Goal: Task Accomplishment & Management: Manage account settings

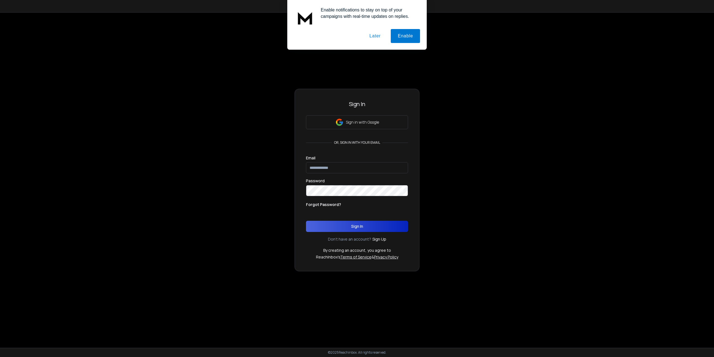
click at [321, 176] on form "Email Password Forgot Password? Sign In Sign Up" at bounding box center [357, 194] width 102 height 76
click at [317, 172] on input "email" at bounding box center [357, 167] width 102 height 11
click at [315, 167] on input "email" at bounding box center [357, 167] width 102 height 11
click at [382, 34] on button "Later" at bounding box center [374, 36] width 25 height 14
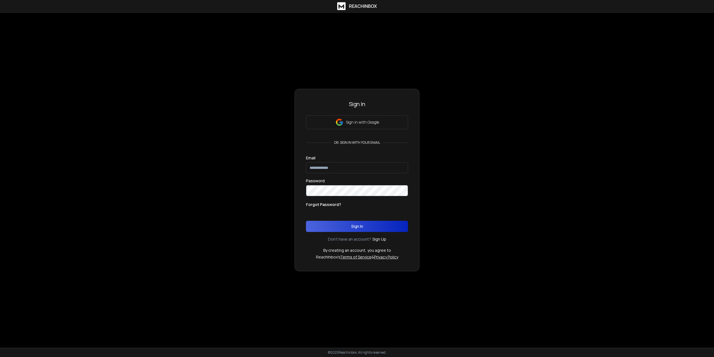
click at [313, 164] on input "email" at bounding box center [357, 167] width 102 height 11
click at [366, 165] on input "**" at bounding box center [357, 167] width 102 height 11
type input "**********"
click at [306, 221] on button "Sign In" at bounding box center [357, 226] width 102 height 11
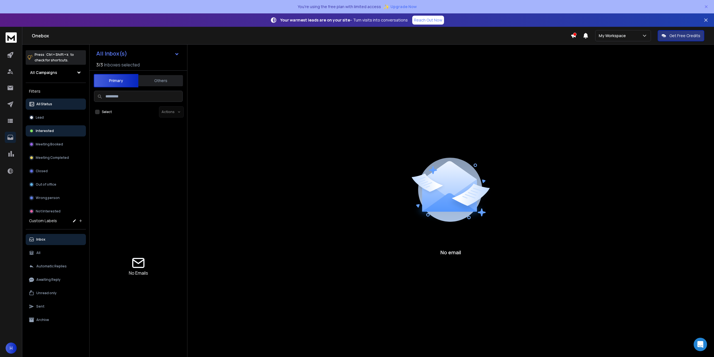
click at [66, 134] on button "Interested" at bounding box center [56, 130] width 60 height 11
click at [8, 105] on icon at bounding box center [10, 104] width 7 height 7
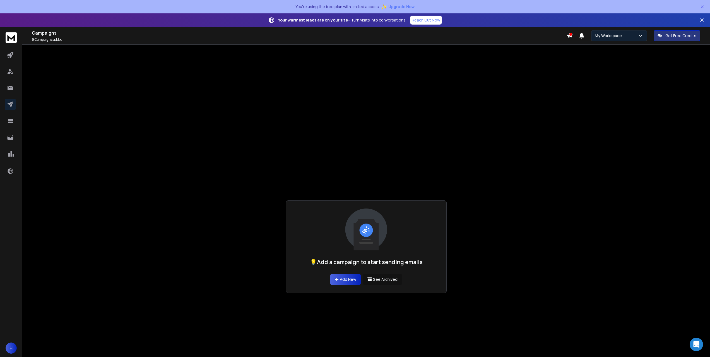
click at [616, 38] on p "My Workspace" at bounding box center [609, 36] width 29 height 6
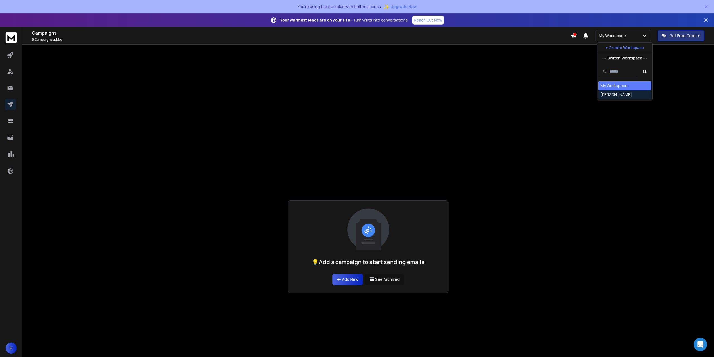
click at [623, 96] on div "[PERSON_NAME]" at bounding box center [625, 94] width 53 height 9
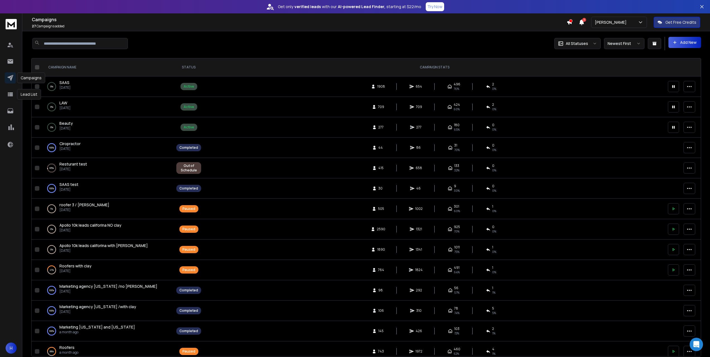
click at [22, 104] on div "Campaigns 27 Campaigns Added All Statuses Newest First Add New CAMPAIGN NAME ST…" at bounding box center [366, 215] width 688 height 368
click at [17, 109] on div "H" at bounding box center [11, 186] width 22 height 346
click at [15, 110] on link at bounding box center [10, 110] width 11 height 11
